Goal: Task Accomplishment & Management: Use online tool/utility

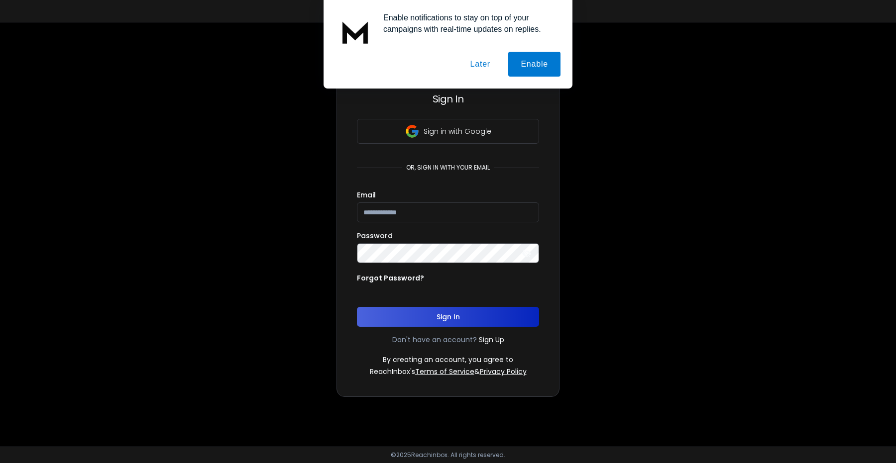
click at [461, 207] on input "email" at bounding box center [448, 213] width 182 height 20
type input "**********"
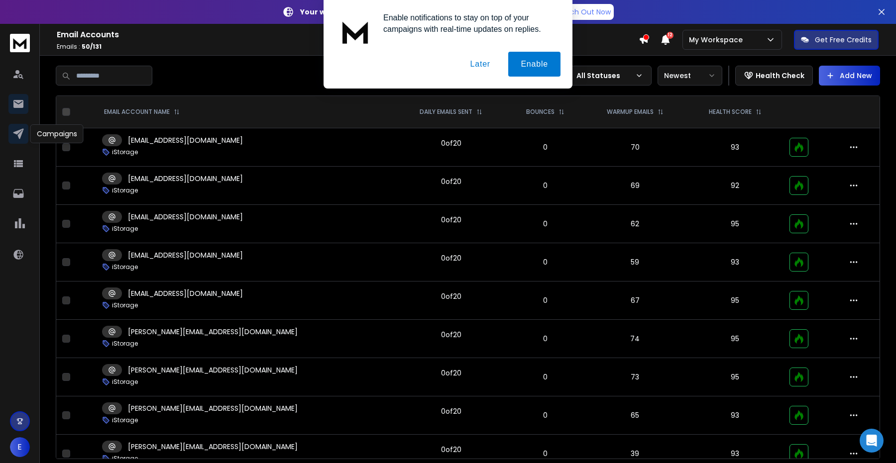
click at [16, 137] on icon at bounding box center [18, 134] width 12 height 12
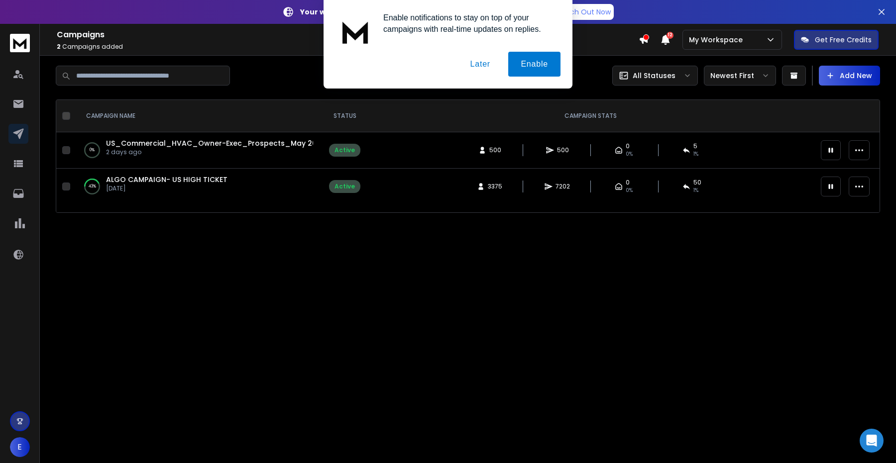
click at [166, 179] on span "ALGO CAMPAIGN- US HIGH TICKET" at bounding box center [166, 180] width 121 height 10
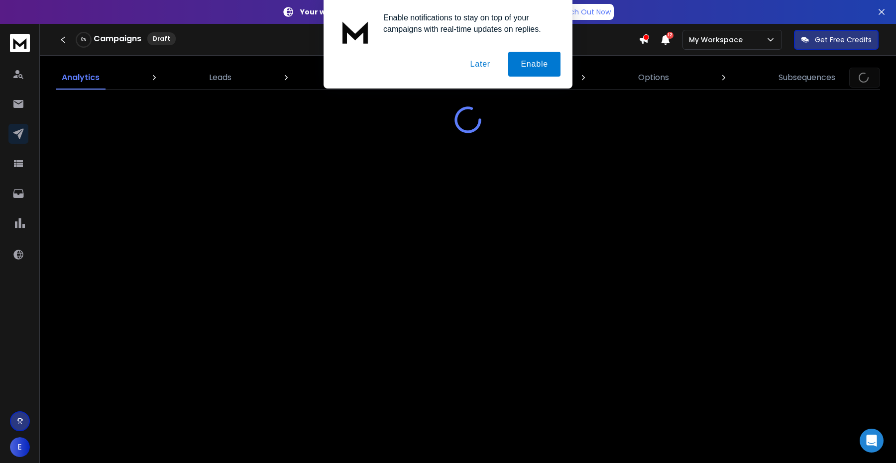
click at [26, 132] on link at bounding box center [18, 134] width 20 height 20
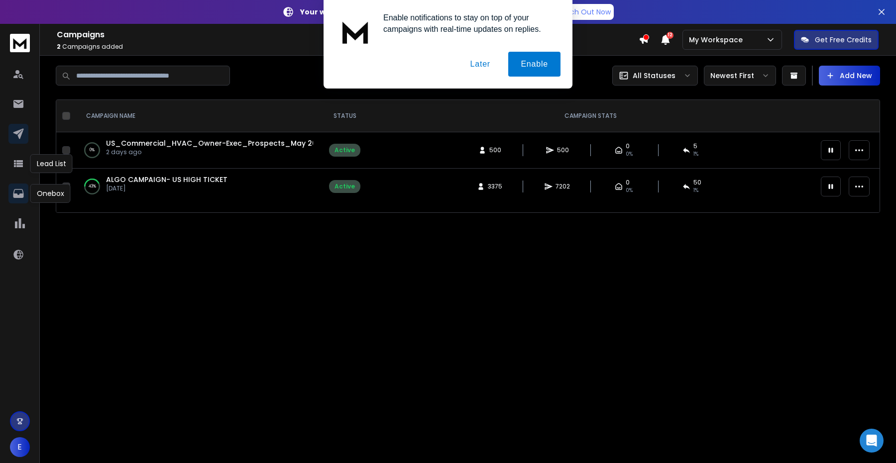
click at [22, 203] on link at bounding box center [18, 194] width 20 height 20
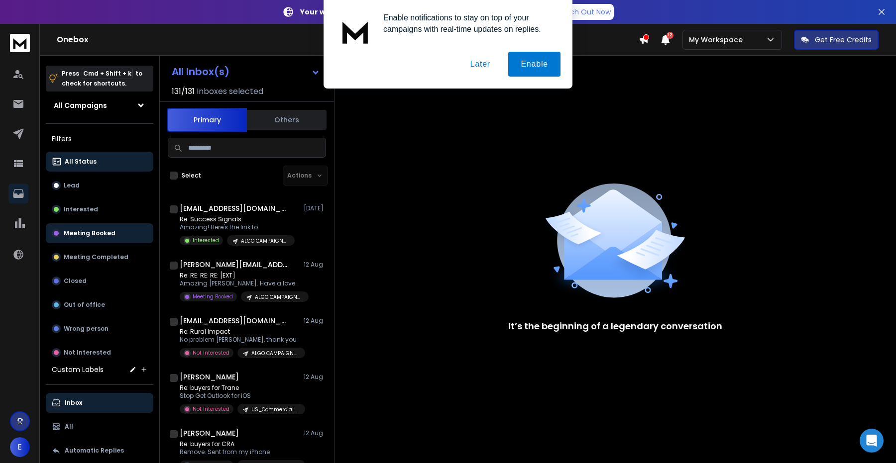
click at [95, 241] on button "Meeting Booked" at bounding box center [100, 233] width 108 height 20
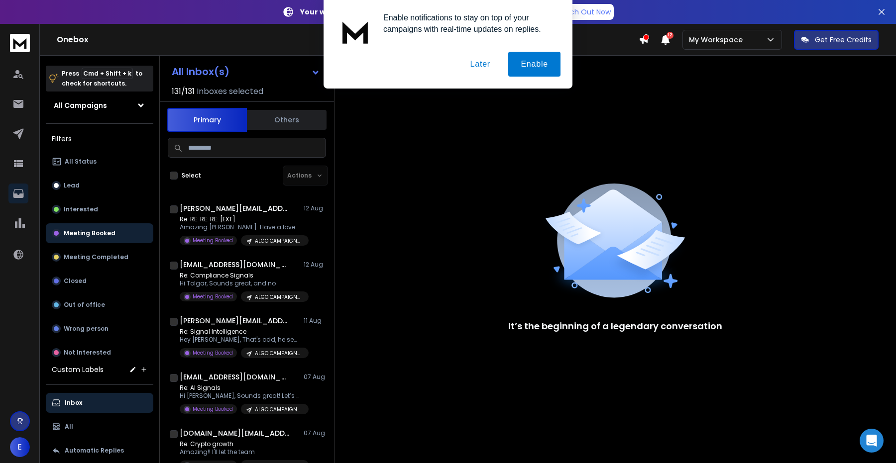
click at [470, 65] on button "Later" at bounding box center [479, 64] width 45 height 25
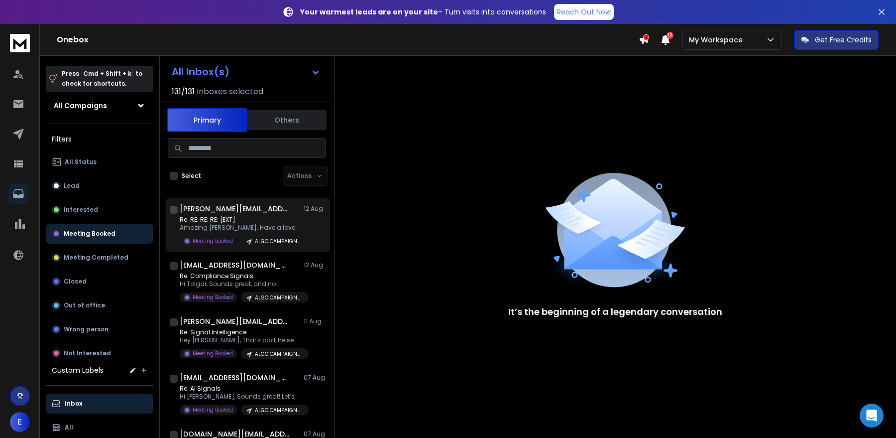
scroll to position [63, 0]
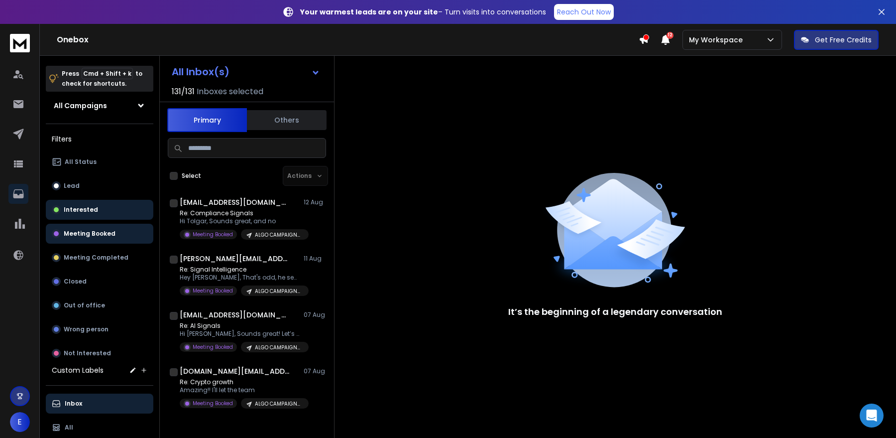
click at [77, 211] on p "Interested" at bounding box center [81, 210] width 34 height 8
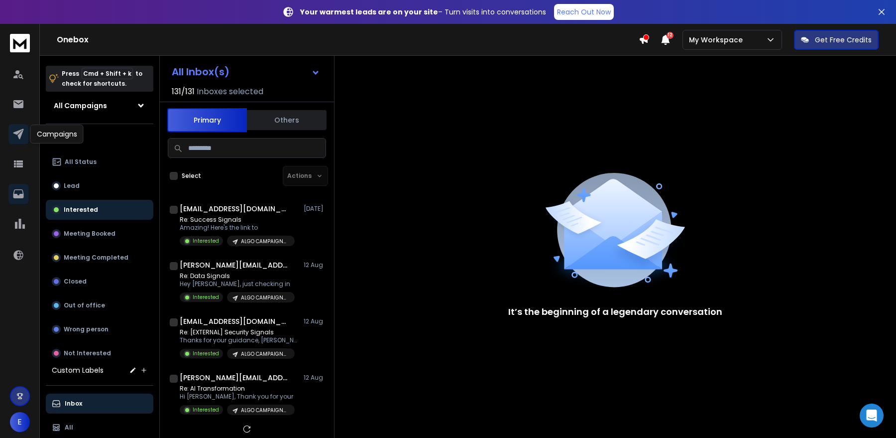
click at [11, 129] on link at bounding box center [18, 134] width 20 height 20
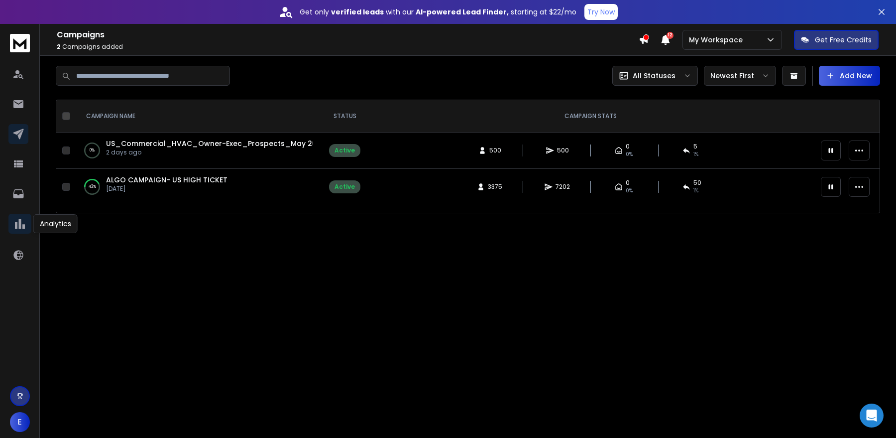
click at [15, 219] on icon at bounding box center [19, 223] width 15 height 15
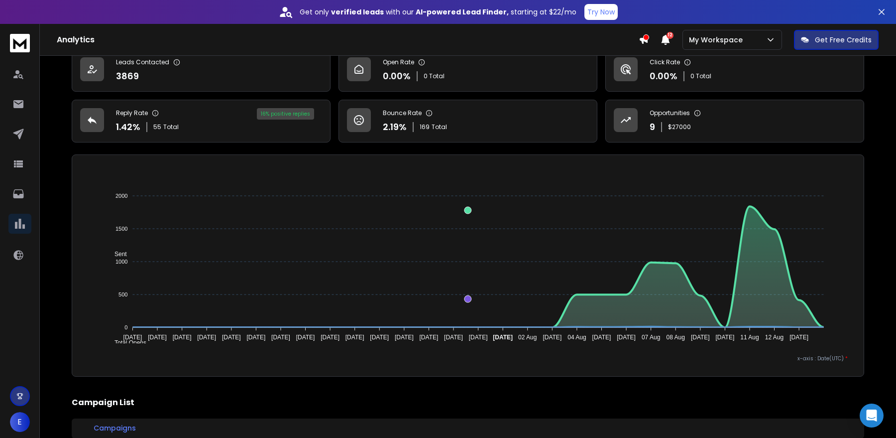
scroll to position [114, 0]
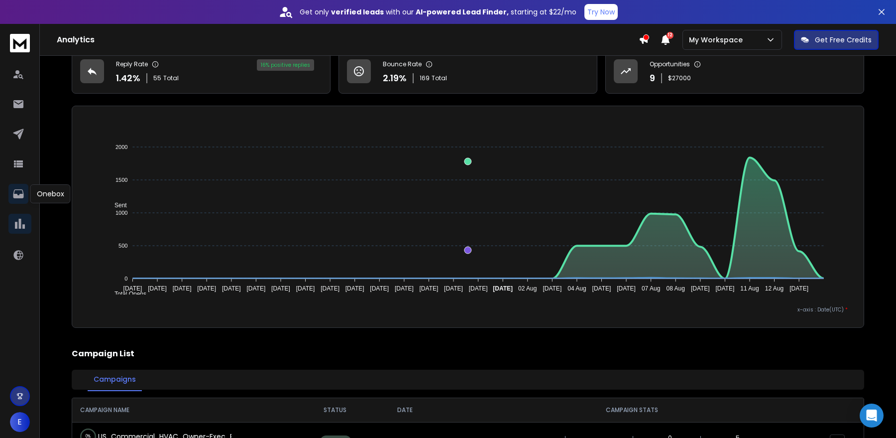
click at [16, 197] on icon at bounding box center [18, 193] width 10 height 9
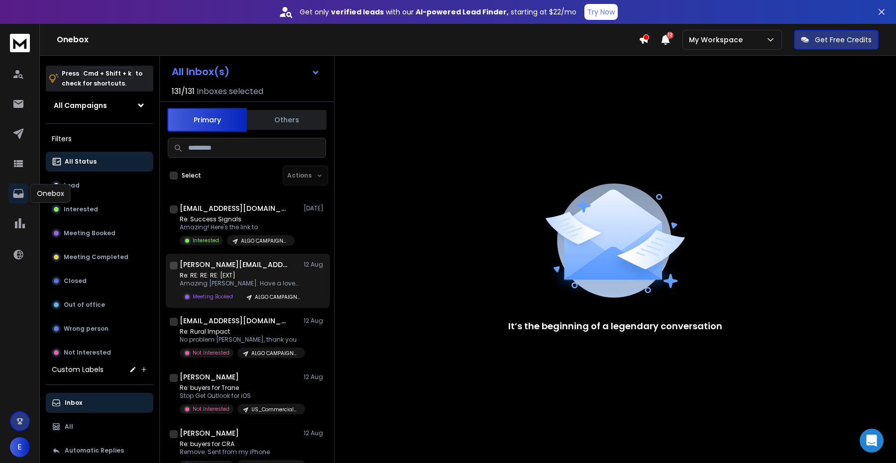
click at [260, 274] on p "Re: RE: RE: RE: [EXT]" at bounding box center [239, 276] width 119 height 8
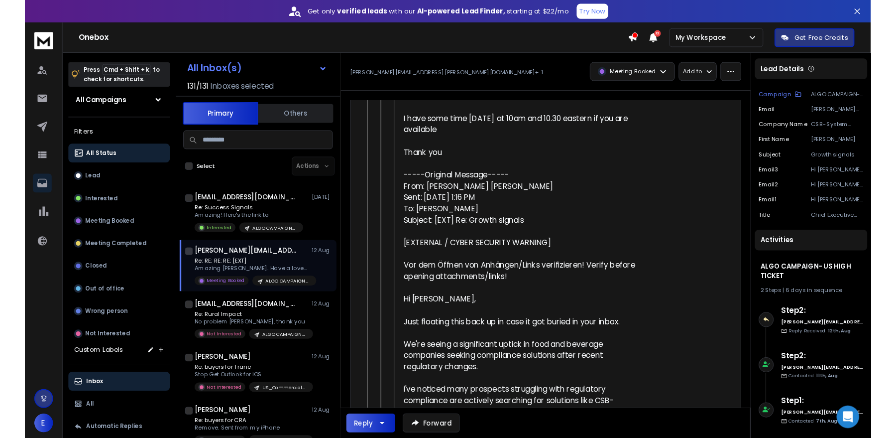
scroll to position [898, 0]
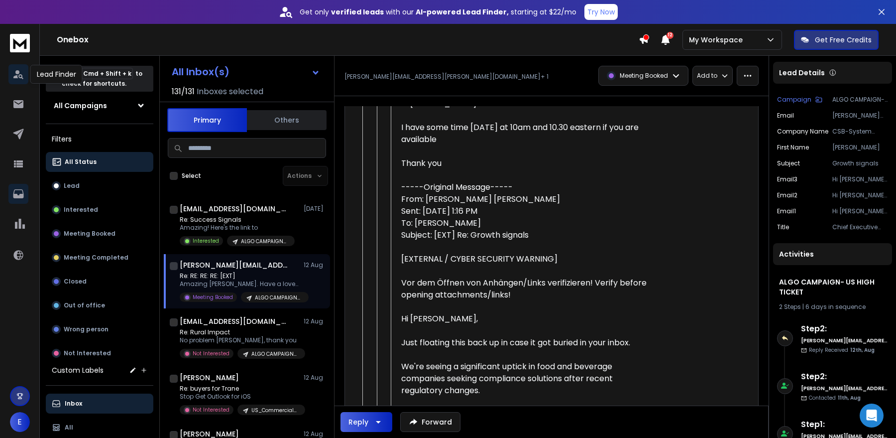
click at [19, 75] on icon at bounding box center [18, 76] width 10 height 5
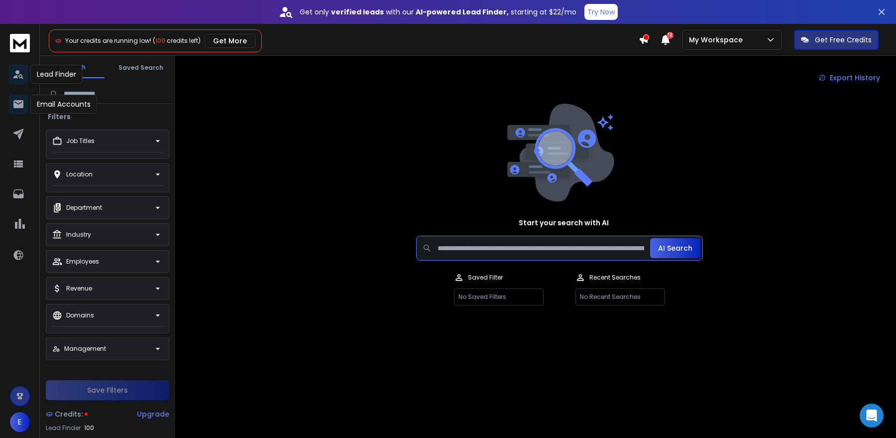
click at [18, 101] on icon at bounding box center [18, 104] width 10 height 8
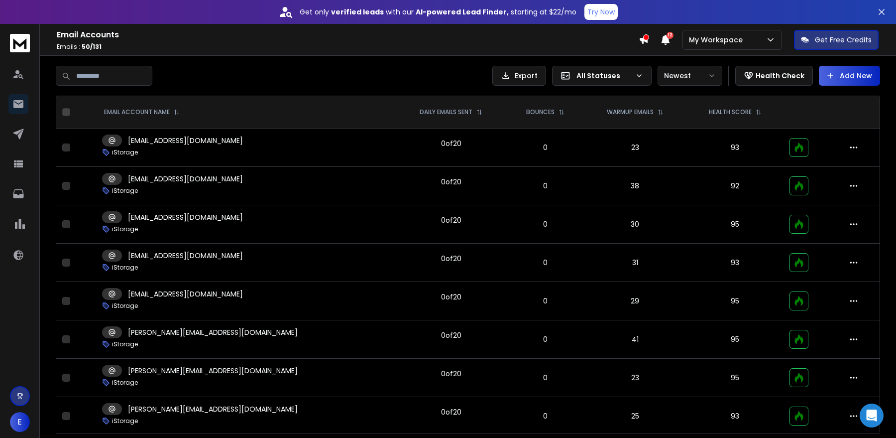
click at [18, 51] on img at bounding box center [20, 43] width 20 height 18
click at [18, 43] on img at bounding box center [20, 43] width 20 height 18
click at [18, 182] on div at bounding box center [19, 166] width 23 height 205
click at [18, 194] on icon at bounding box center [18, 194] width 12 height 12
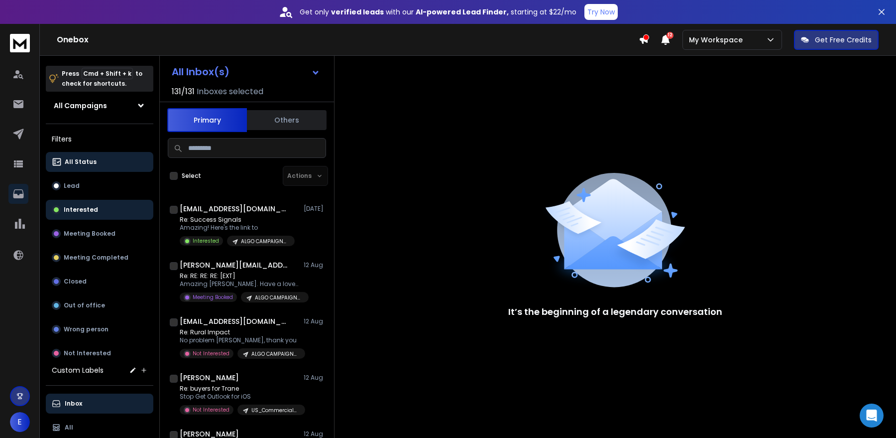
click at [85, 210] on p "Interested" at bounding box center [81, 210] width 34 height 8
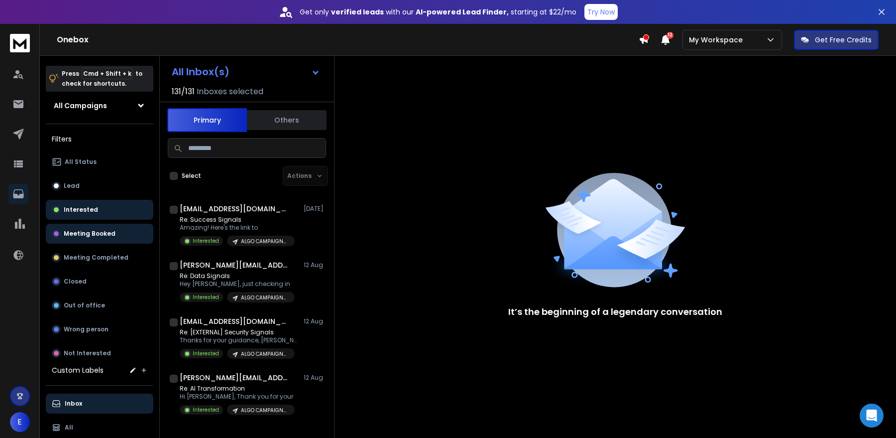
click at [94, 239] on button "Meeting Booked" at bounding box center [100, 233] width 108 height 20
